Goal: Navigation & Orientation: Find specific page/section

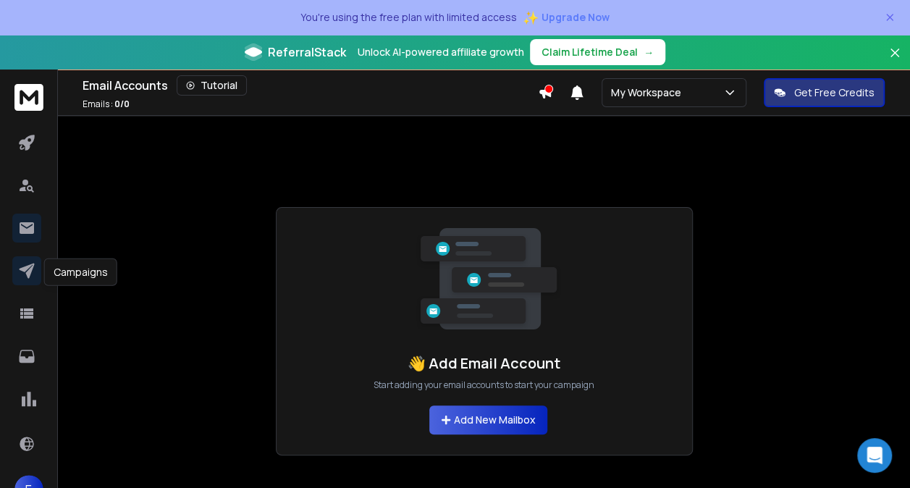
click at [20, 277] on icon at bounding box center [26, 270] width 17 height 17
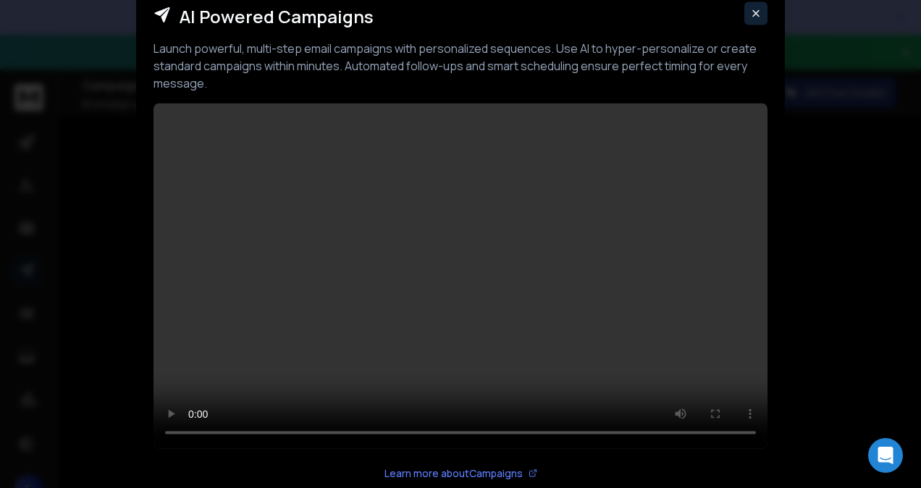
click at [755, 9] on icon at bounding box center [756, 14] width 12 height 12
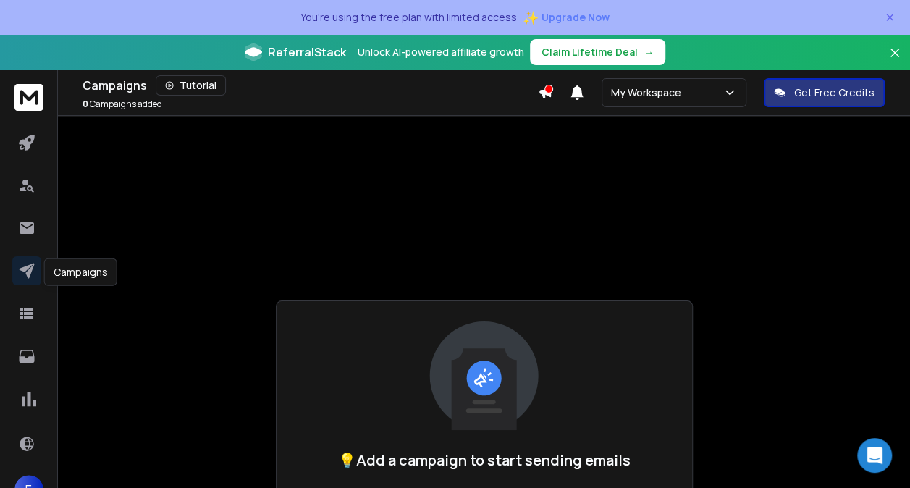
click at [25, 266] on icon at bounding box center [26, 270] width 17 height 17
click at [696, 89] on div "My Workspace" at bounding box center [674, 92] width 126 height 14
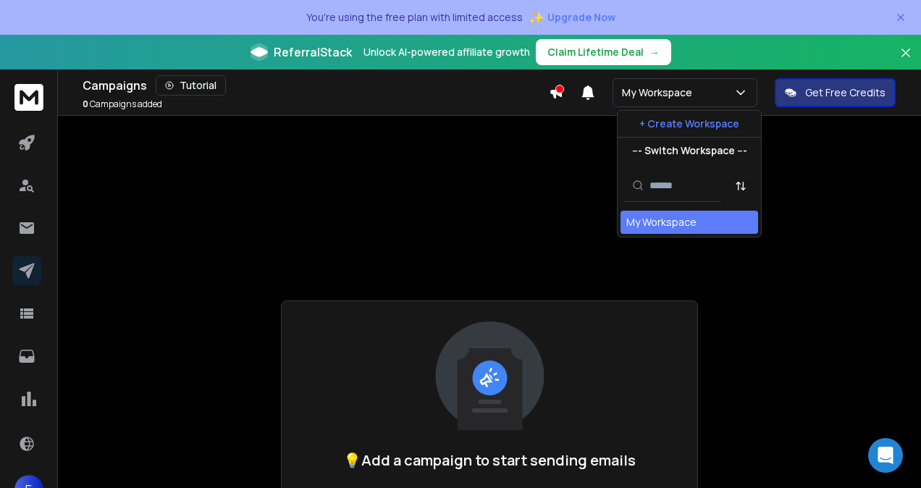
click at [671, 222] on div "My Workspace" at bounding box center [661, 222] width 70 height 14
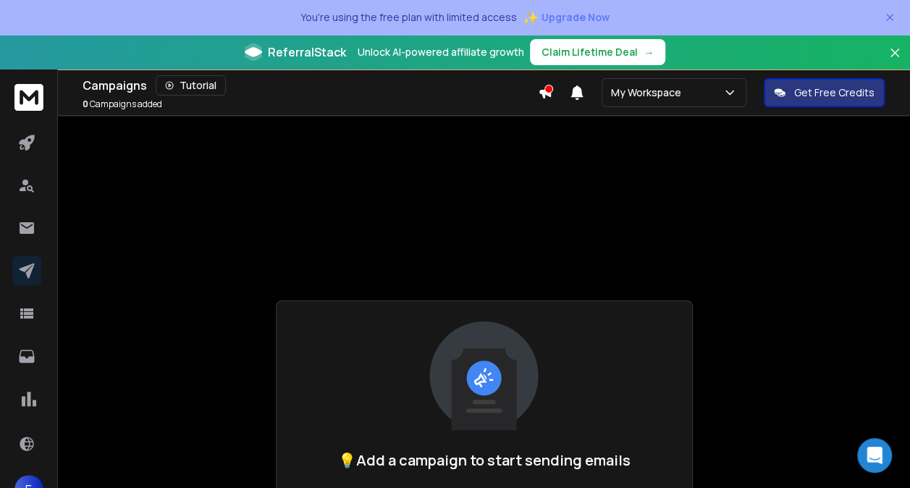
scroll to position [145, 0]
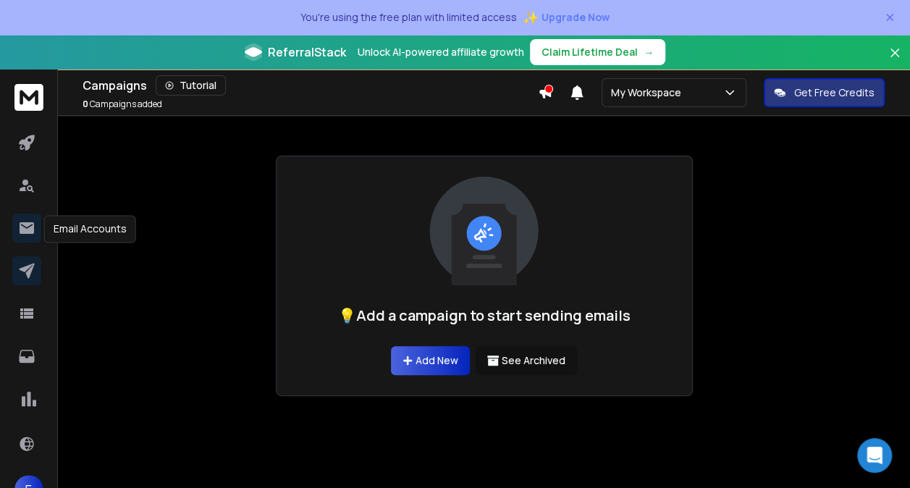
click at [24, 224] on icon at bounding box center [27, 228] width 14 height 12
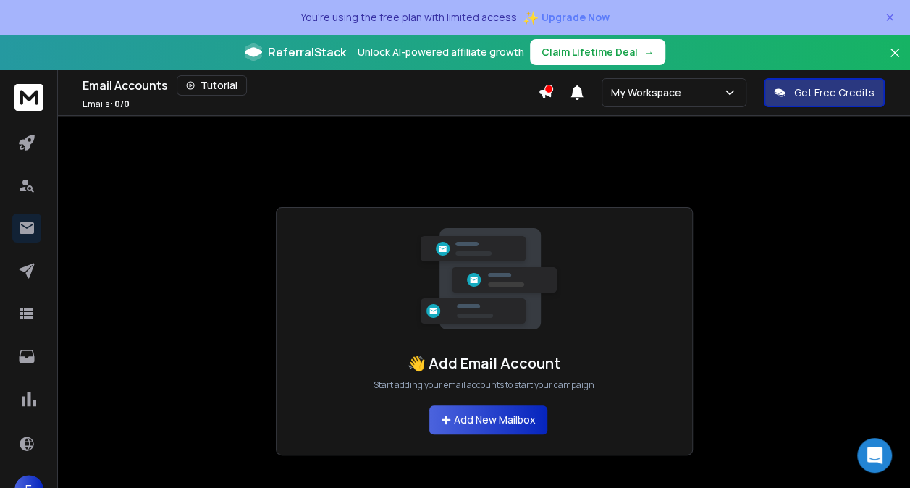
click at [29, 169] on div at bounding box center [28, 295] width 33 height 335
click at [26, 129] on link at bounding box center [26, 142] width 29 height 29
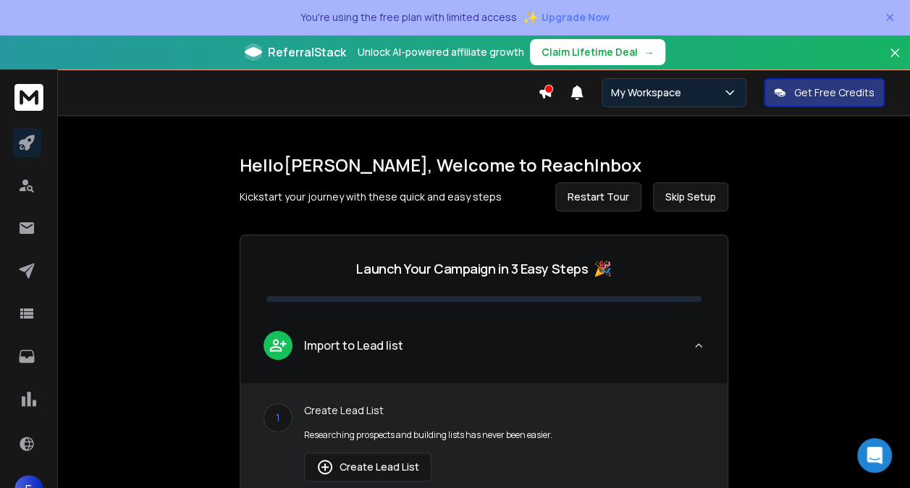
click at [673, 96] on p "My Workspace" at bounding box center [649, 92] width 76 height 14
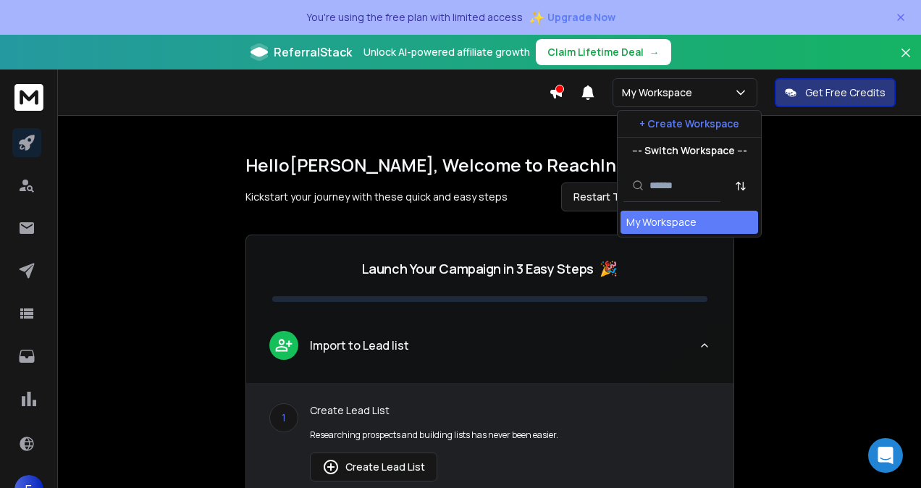
click at [668, 226] on div "My Workspace" at bounding box center [661, 222] width 70 height 14
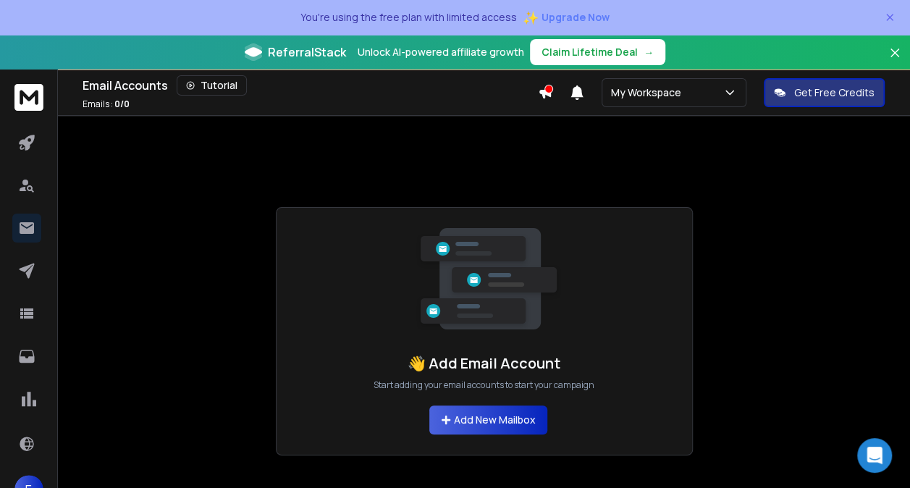
click at [668, 226] on div "👋 Add Email Account Start adding your email accounts to start your campaign Add…" at bounding box center [484, 331] width 417 height 248
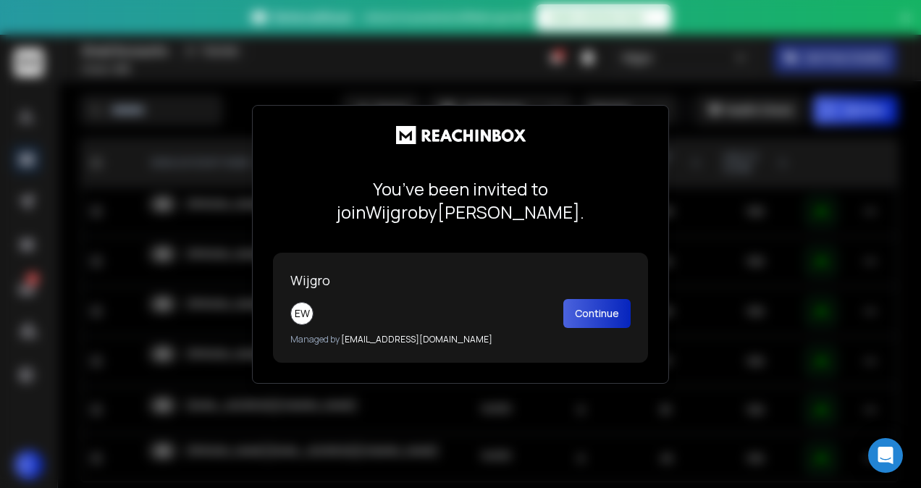
click at [596, 321] on button "Continue" at bounding box center [596, 313] width 67 height 29
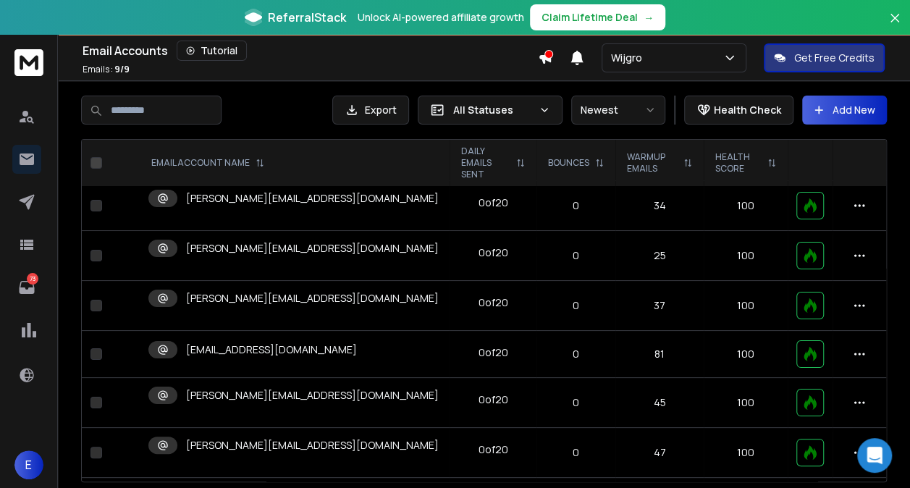
scroll to position [137, 0]
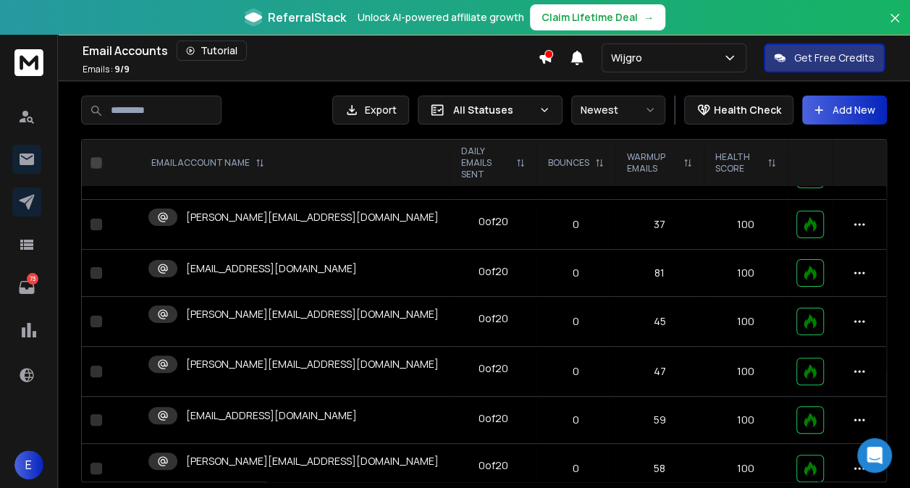
click at [17, 201] on link at bounding box center [26, 202] width 29 height 29
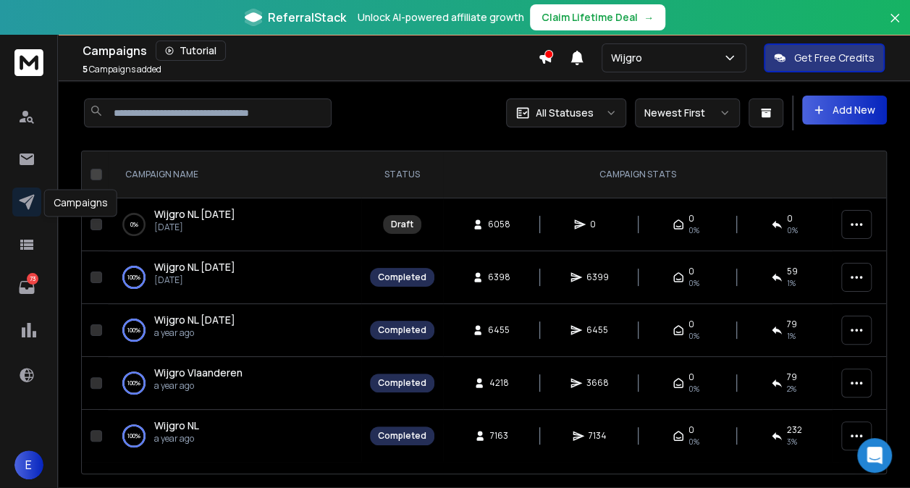
click at [188, 214] on span "Wijgro NL oktober 2025" at bounding box center [194, 214] width 81 height 14
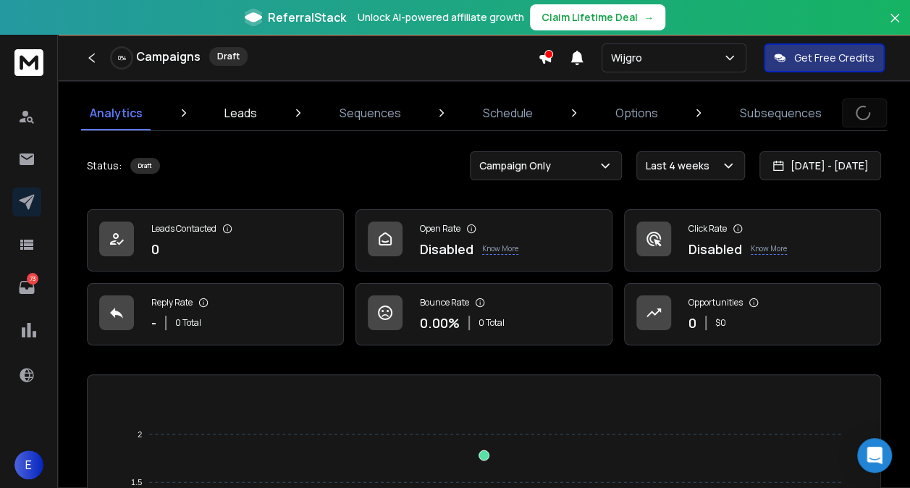
click at [221, 120] on link "Leads" at bounding box center [241, 113] width 50 height 35
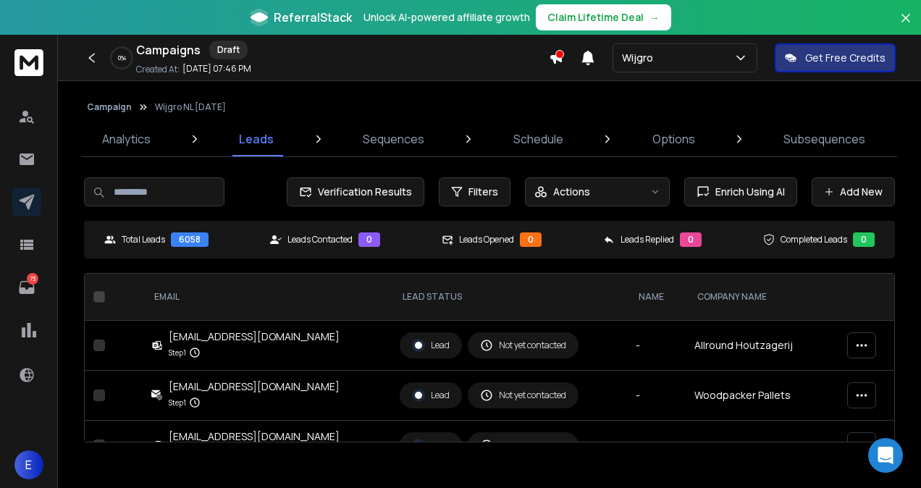
click at [856, 345] on icon "button" at bounding box center [861, 345] width 11 height 2
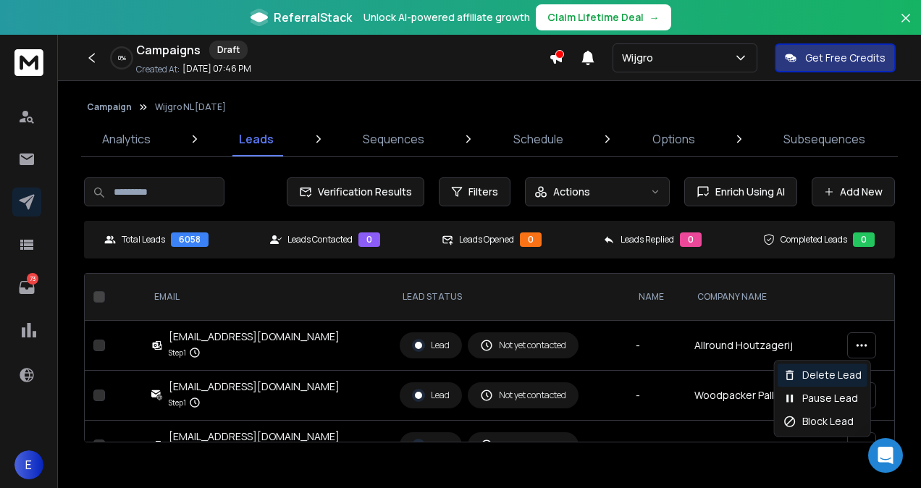
click at [751, 106] on div "Campaign Wijgro NL oktober 2025" at bounding box center [489, 107] width 805 height 12
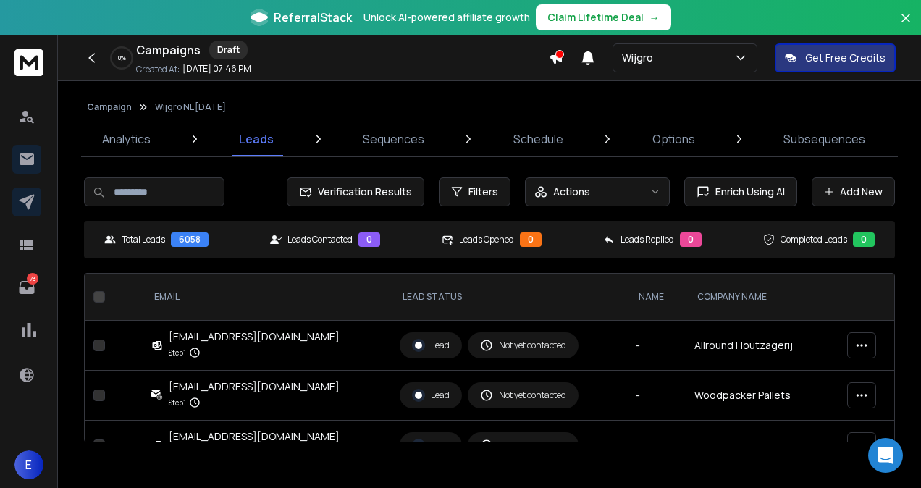
click at [35, 161] on link at bounding box center [26, 159] width 29 height 29
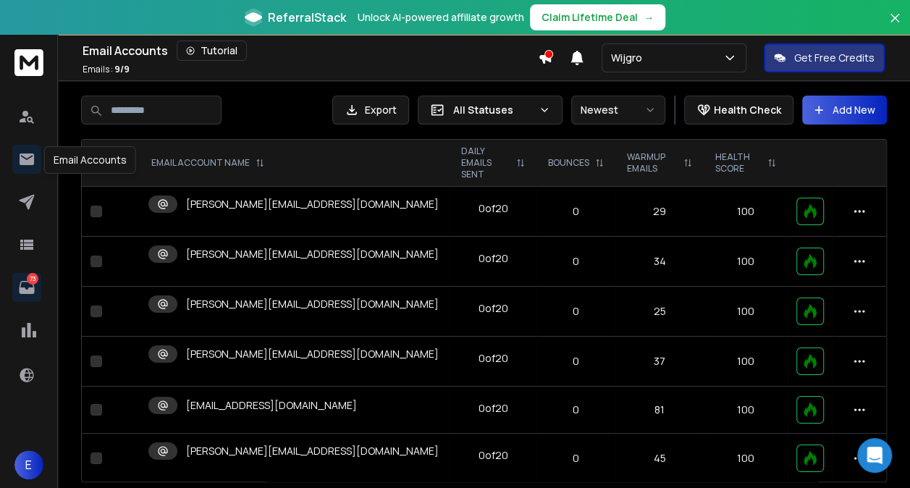
click at [38, 292] on link "73" at bounding box center [26, 287] width 29 height 29
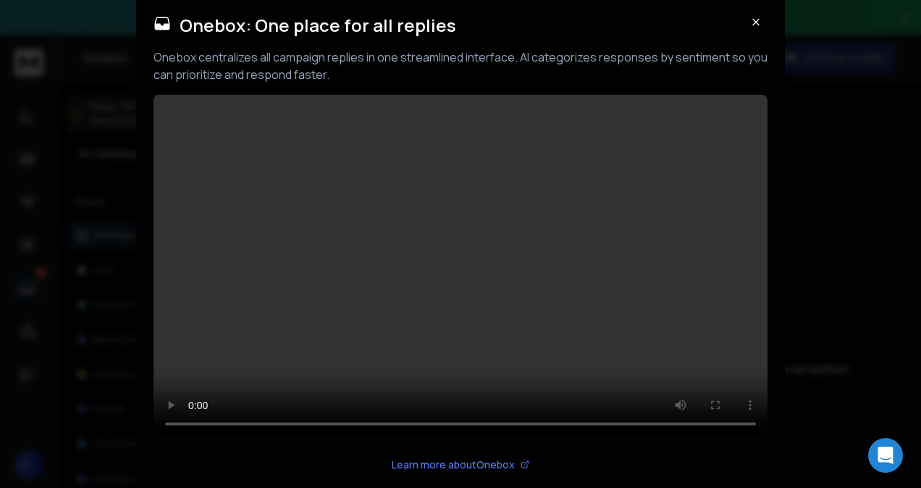
click at [756, 22] on icon at bounding box center [756, 23] width 6 height 6
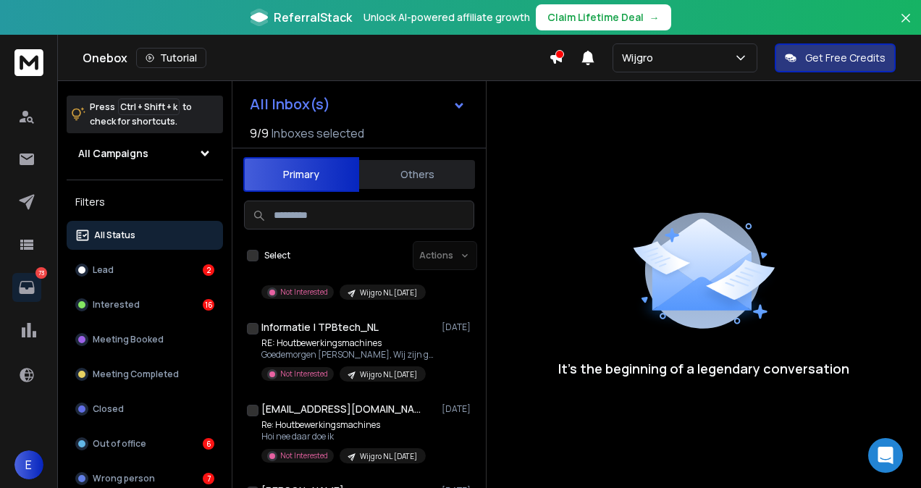
scroll to position [222, 0]
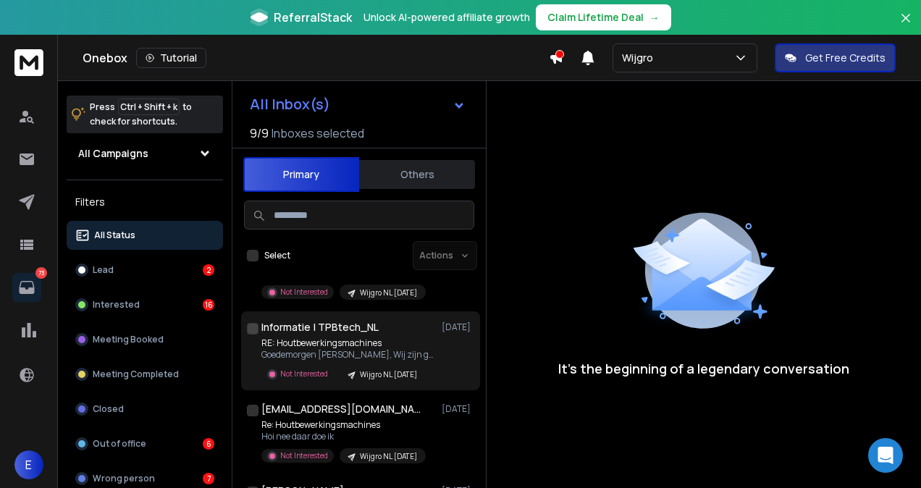
click at [395, 337] on p "RE: Houtbewerkingsmachines" at bounding box center [348, 343] width 174 height 12
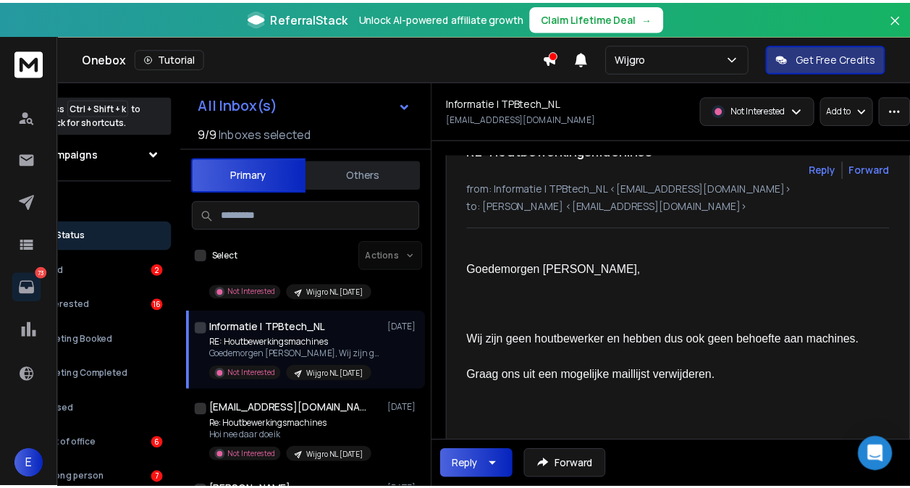
scroll to position [0, 0]
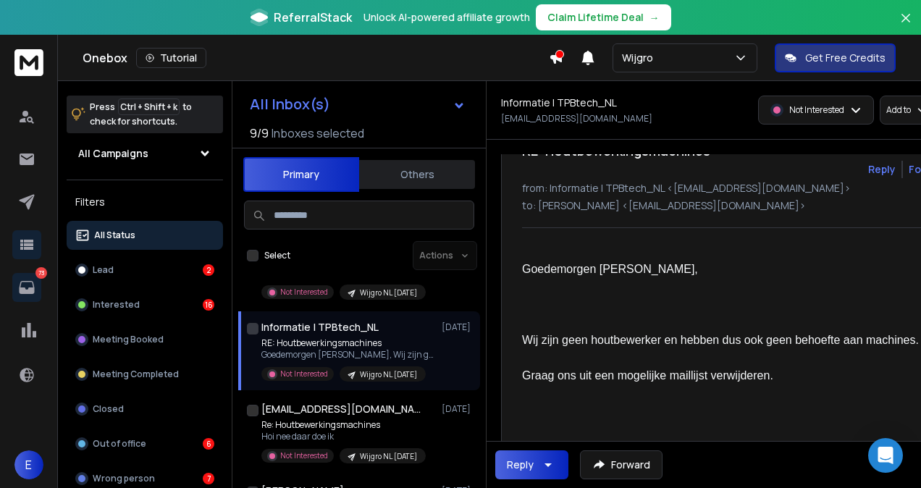
click at [28, 245] on icon at bounding box center [26, 245] width 13 height 10
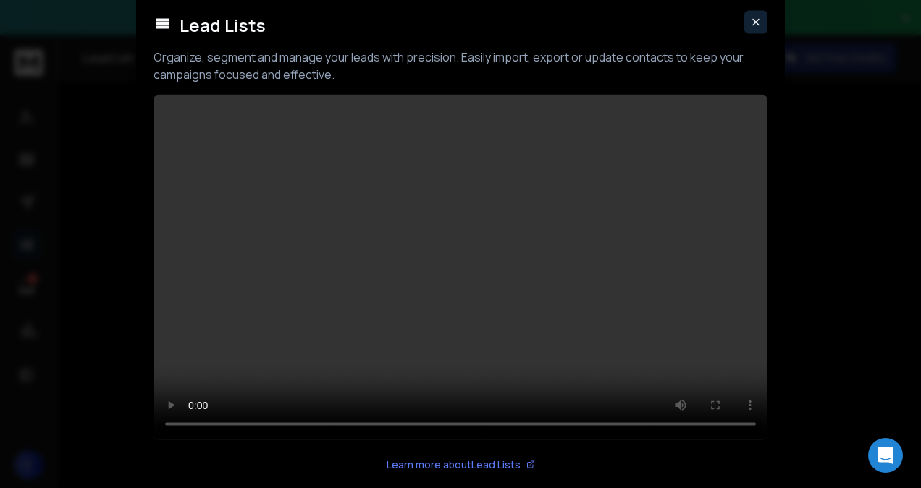
click at [744, 25] on button at bounding box center [755, 22] width 23 height 23
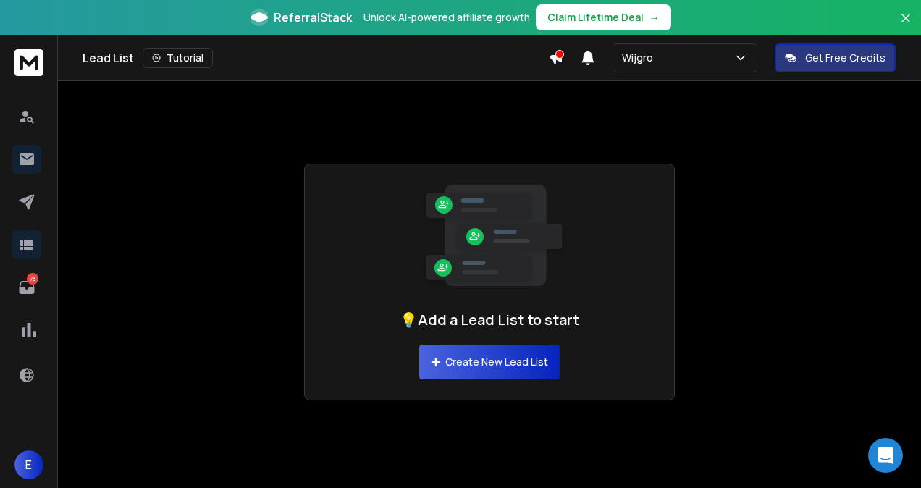
click at [26, 159] on icon at bounding box center [26, 159] width 17 height 17
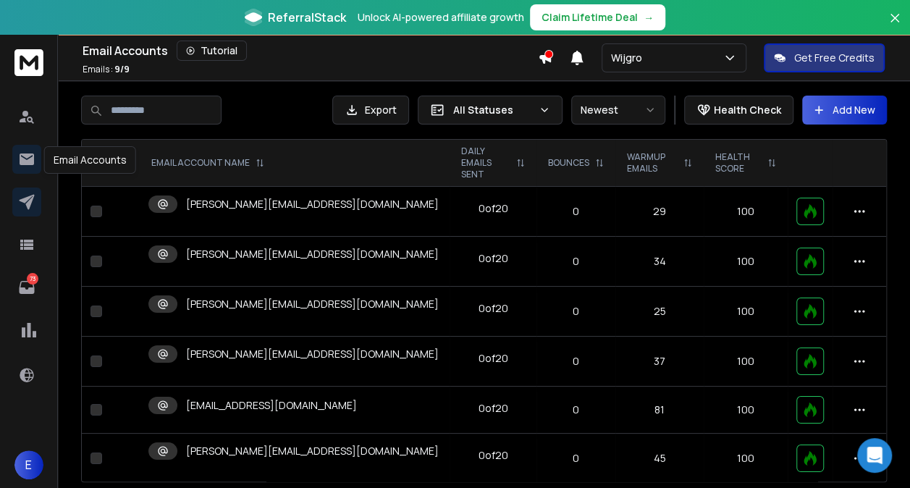
click at [33, 208] on icon at bounding box center [26, 201] width 17 height 17
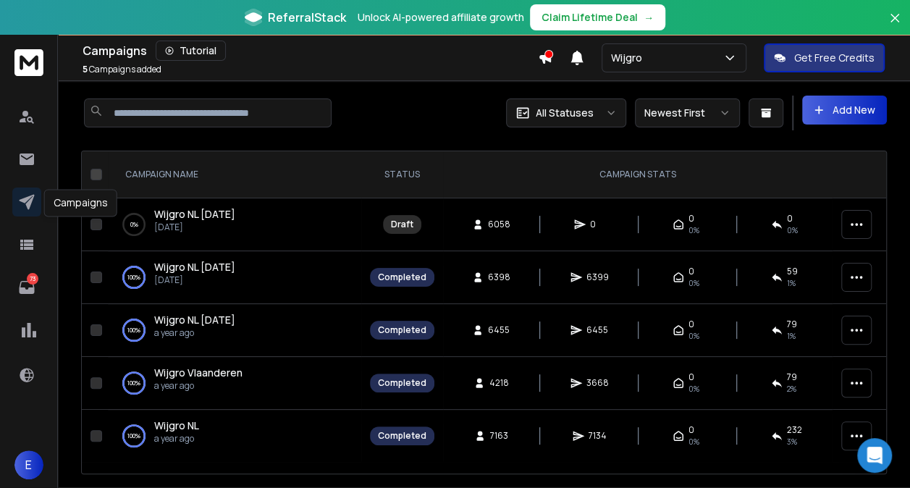
click at [176, 218] on span "Wijgro NL oktober 2025" at bounding box center [194, 214] width 81 height 14
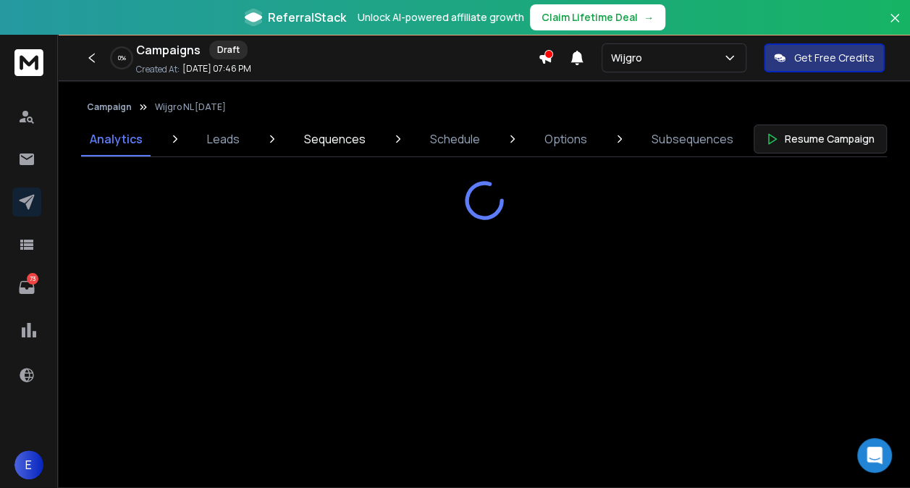
click at [332, 130] on p "Sequences" at bounding box center [335, 138] width 62 height 17
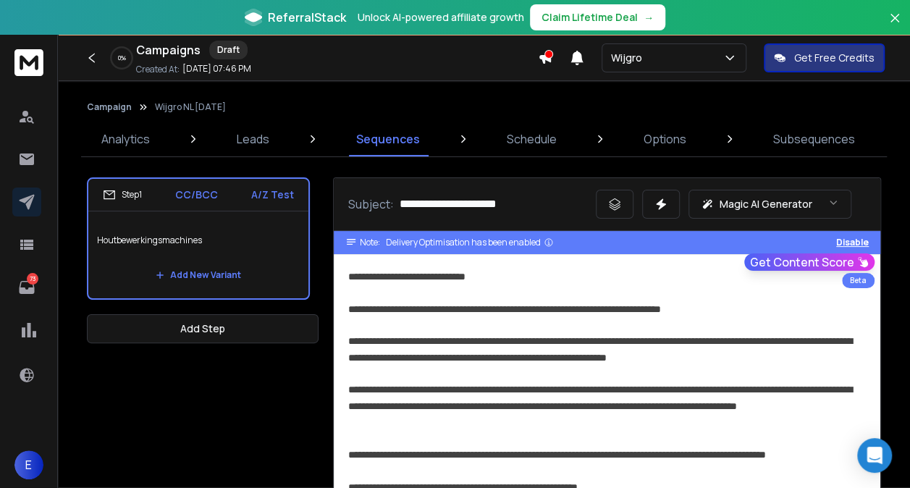
click at [39, 62] on icon at bounding box center [28, 62] width 29 height 27
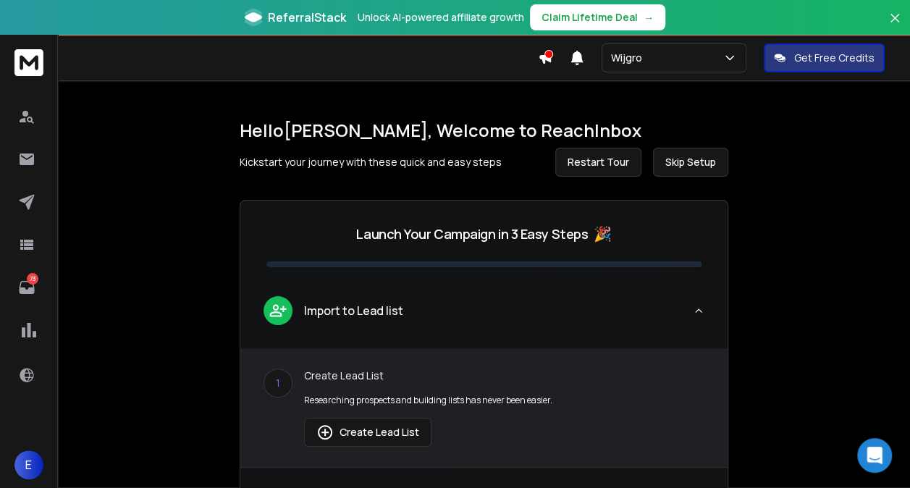
click at [30, 174] on link at bounding box center [26, 159] width 29 height 29
